Goal: Information Seeking & Learning: Check status

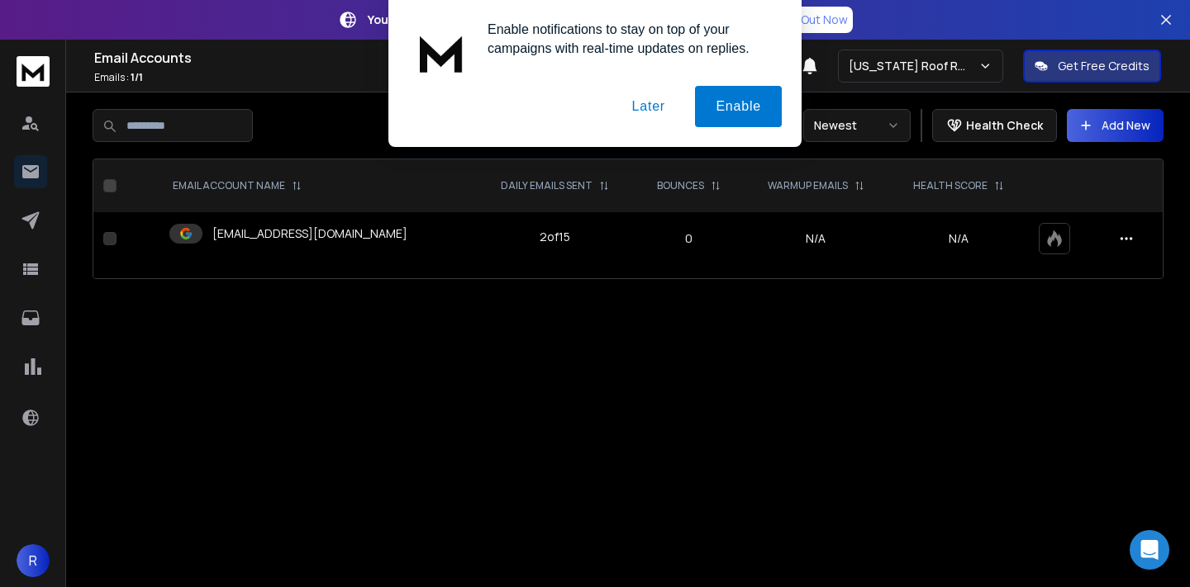
click at [652, 104] on button "Later" at bounding box center [647, 106] width 74 height 41
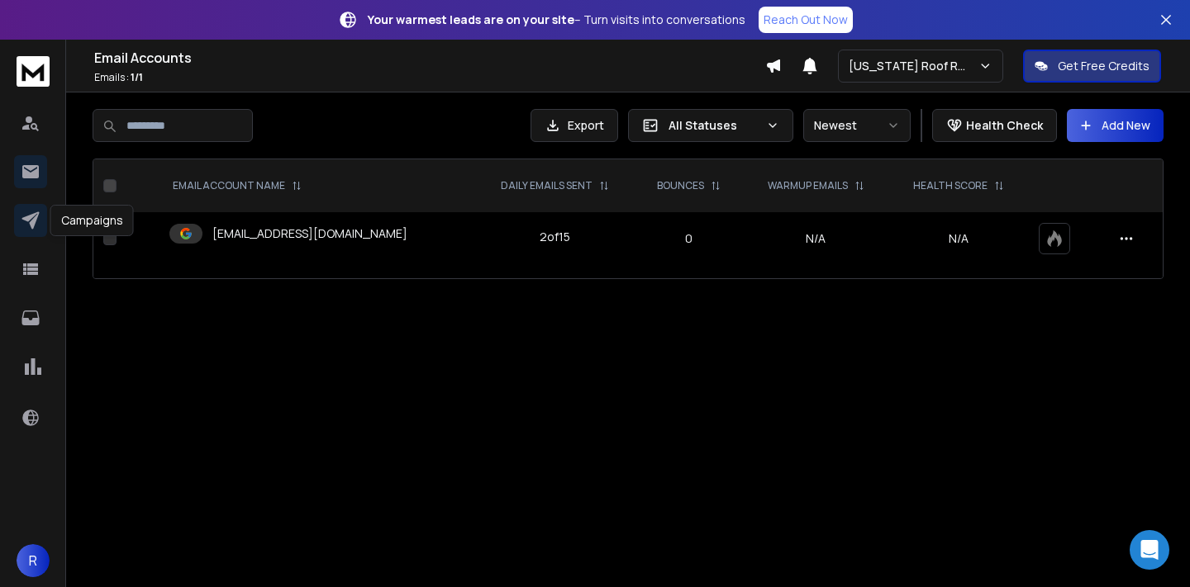
click at [35, 211] on icon at bounding box center [31, 221] width 20 height 20
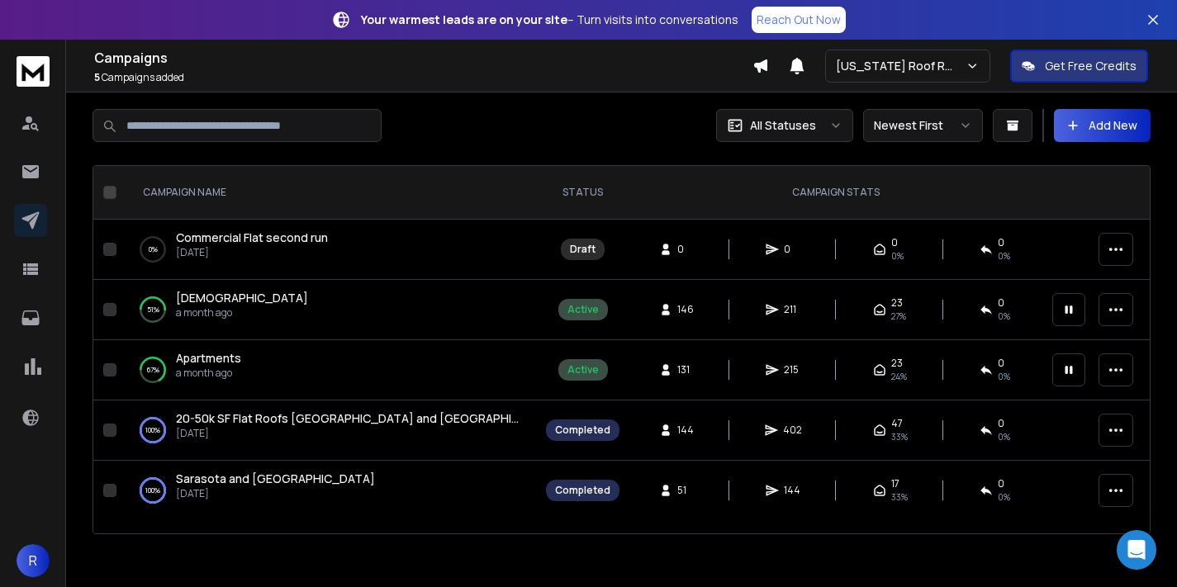
click at [218, 304] on span "[DEMOGRAPHIC_DATA]" at bounding box center [242, 298] width 132 height 16
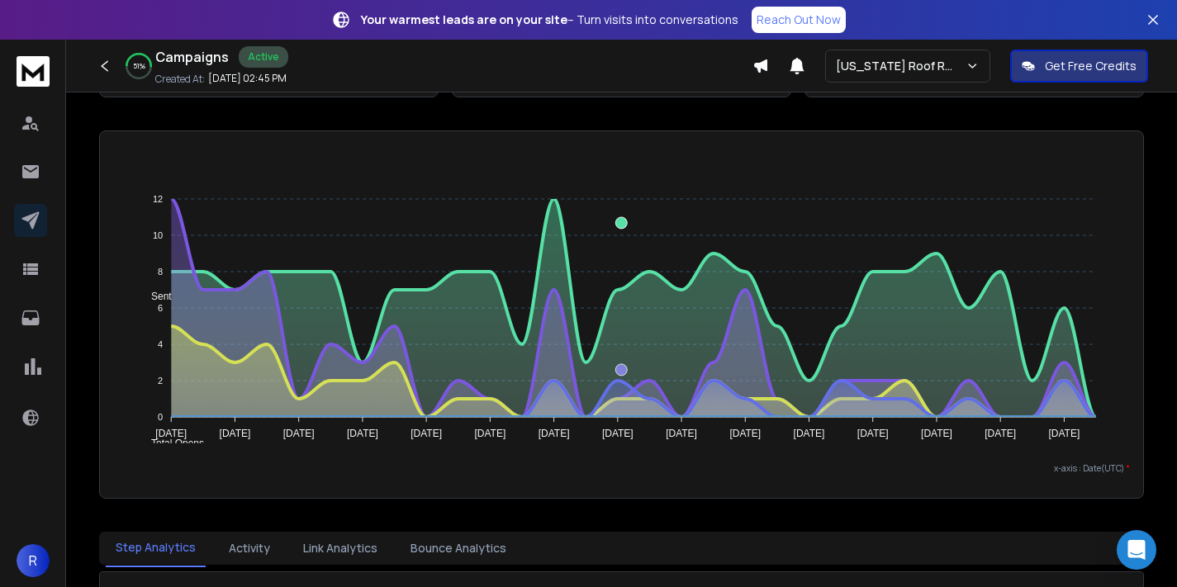
scroll to position [314, 0]
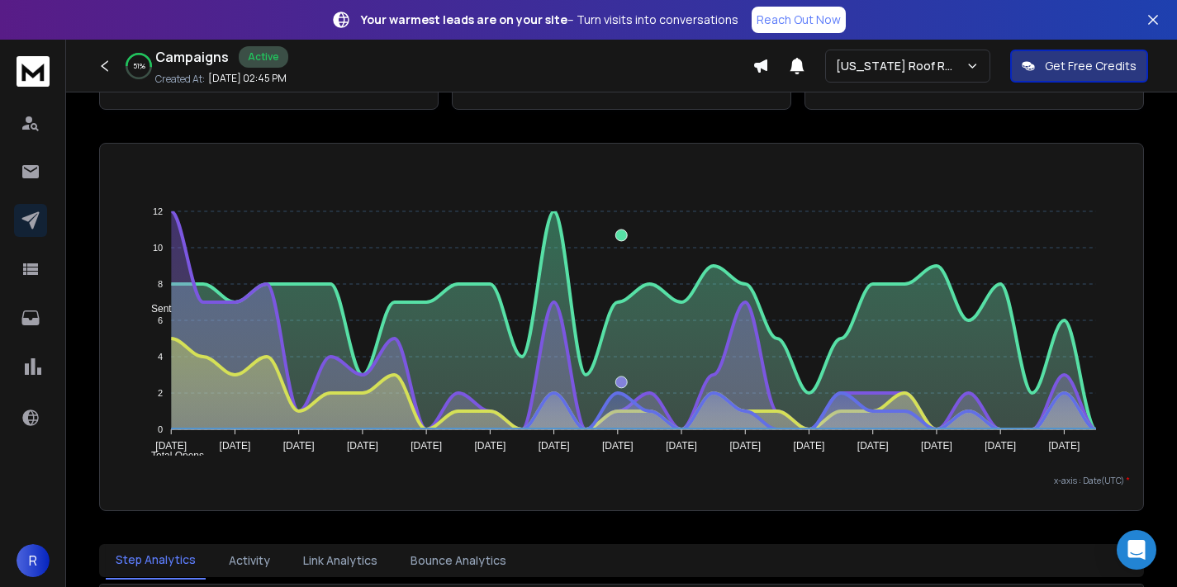
click at [422, 187] on div "Sent Total Opens Unique Opens Links Clicked Total Replies" at bounding box center [622, 242] width 966 height 145
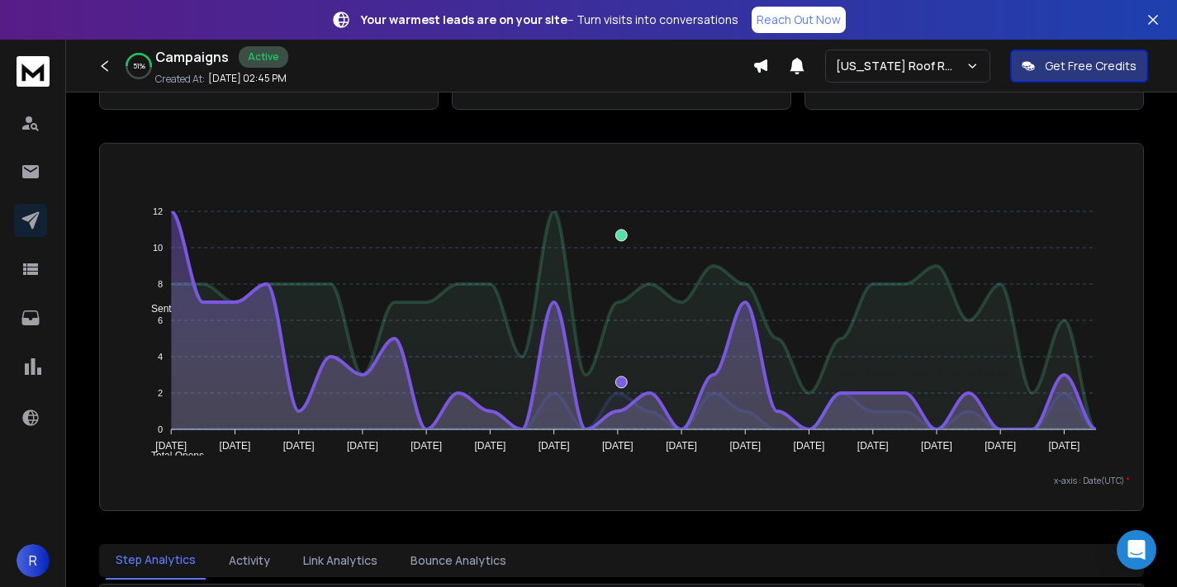
click at [204, 450] on span "Total Opens" at bounding box center [171, 456] width 65 height 12
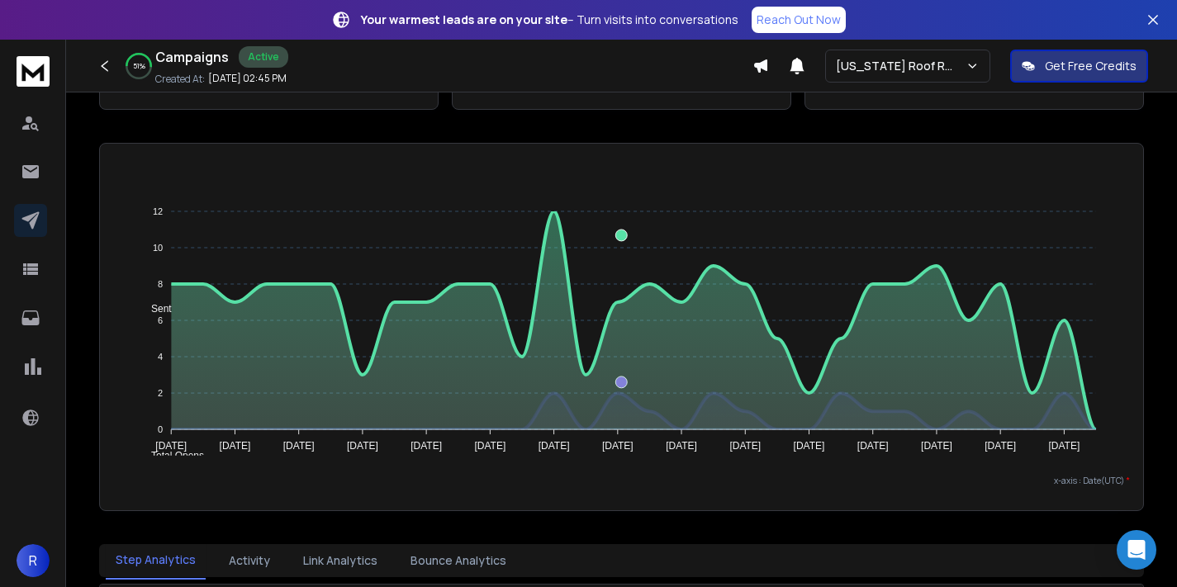
click at [168, 303] on span "Sent" at bounding box center [155, 309] width 33 height 12
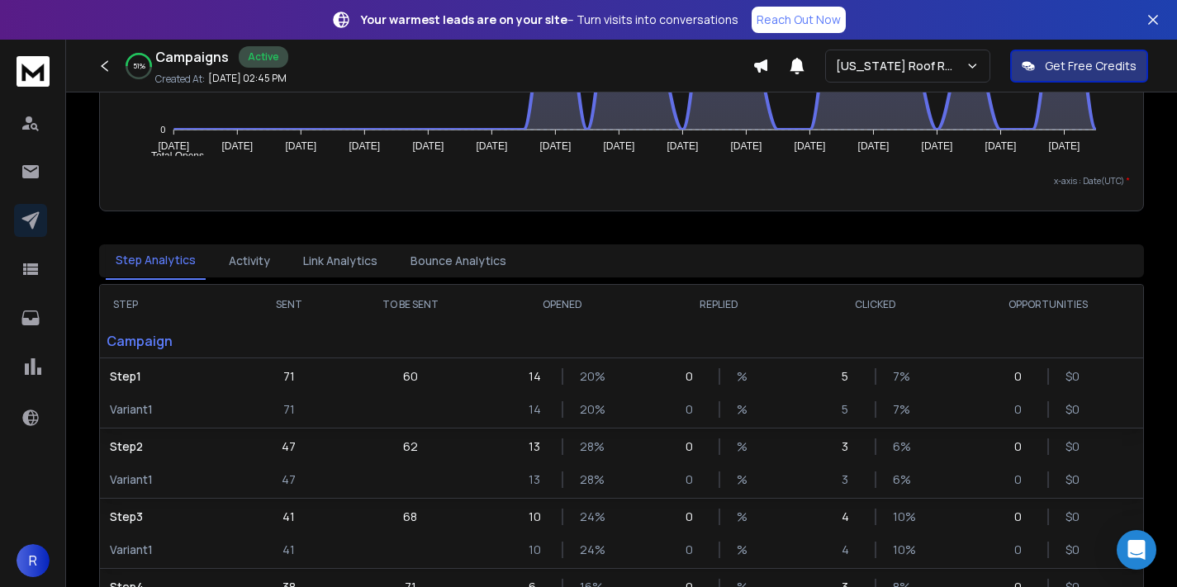
scroll to position [696, 0]
